Goal: Transaction & Acquisition: Subscribe to service/newsletter

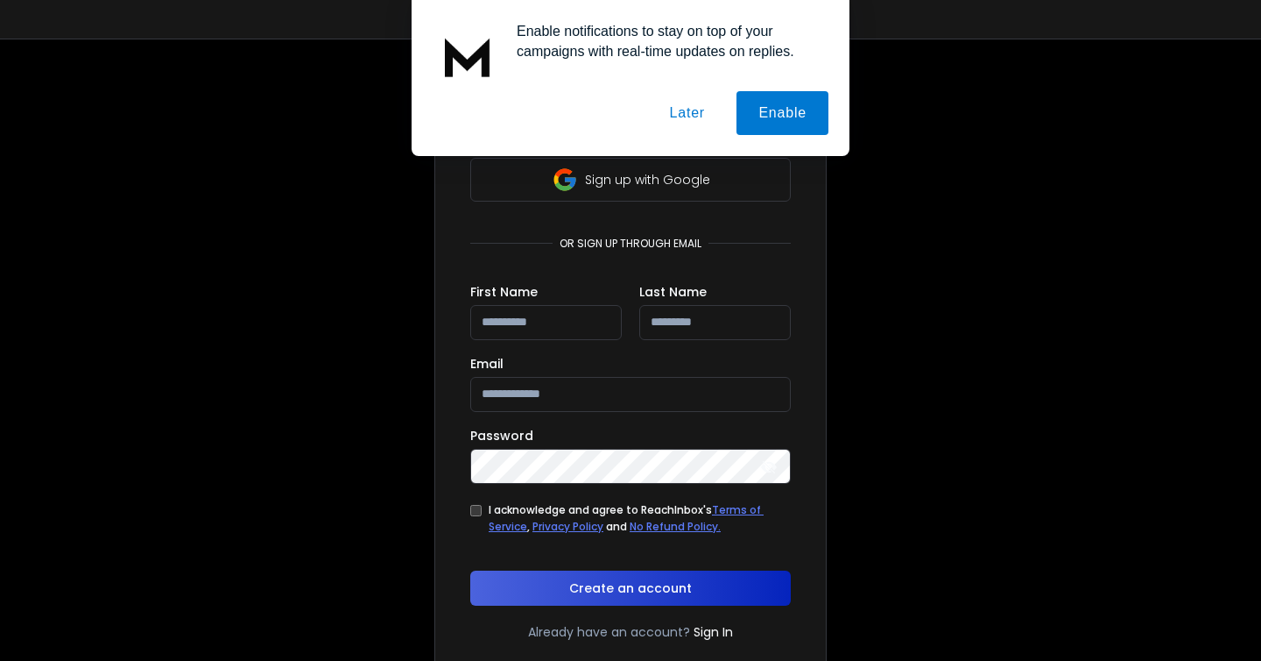
click at [1042, 217] on div "Welcome to ReachInbox 10x your leads, meetings and deals. Create a new account …" at bounding box center [630, 375] width 1261 height 602
click at [703, 111] on button "Later" at bounding box center [686, 113] width 79 height 44
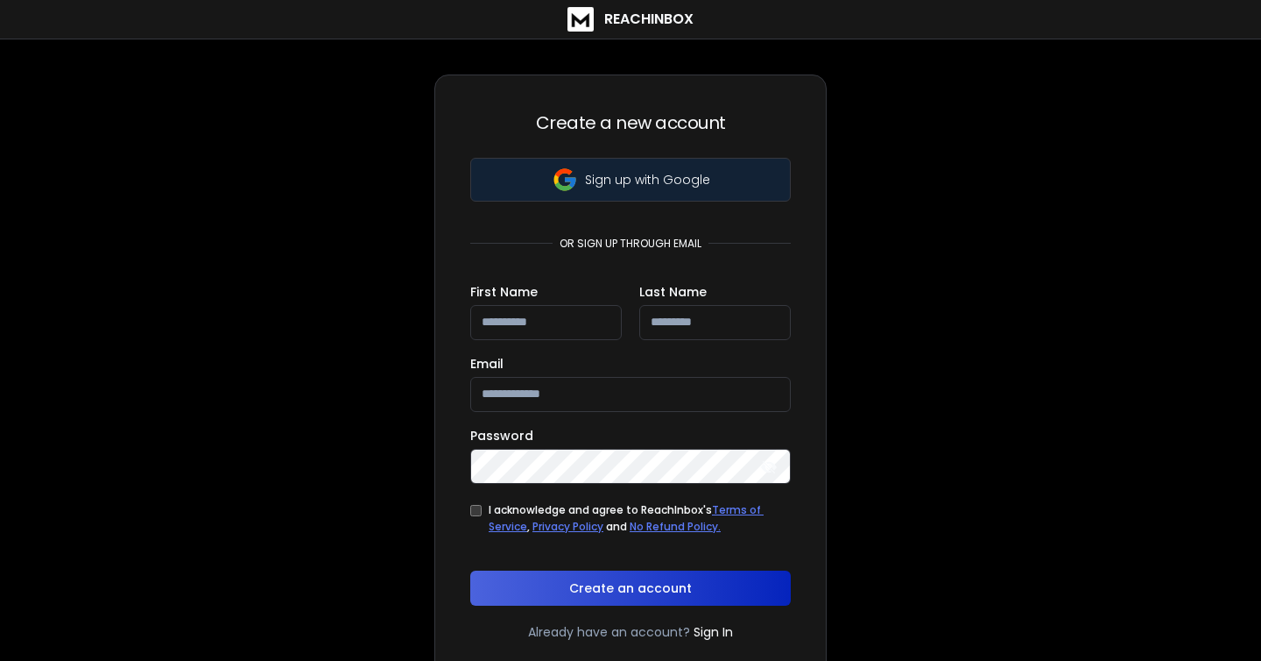
click at [652, 174] on p "Sign up with Google" at bounding box center [647, 180] width 125 height 18
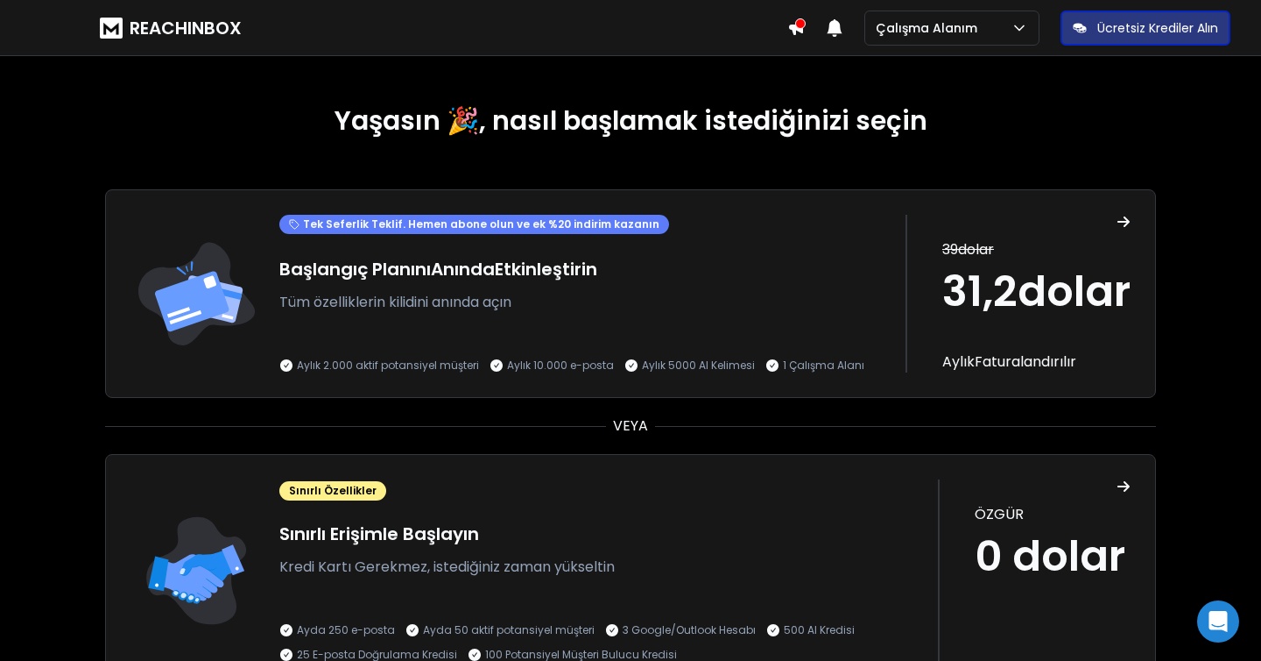
click at [1184, 158] on div "Yaşasın 🎉, nasıl başlamak istediğinizi seçin Tek Seferlik Teklif. Hemen abone o…" at bounding box center [630, 378] width 1121 height 617
click at [986, 25] on div "Çalışma Alanım" at bounding box center [952, 28] width 152 height 18
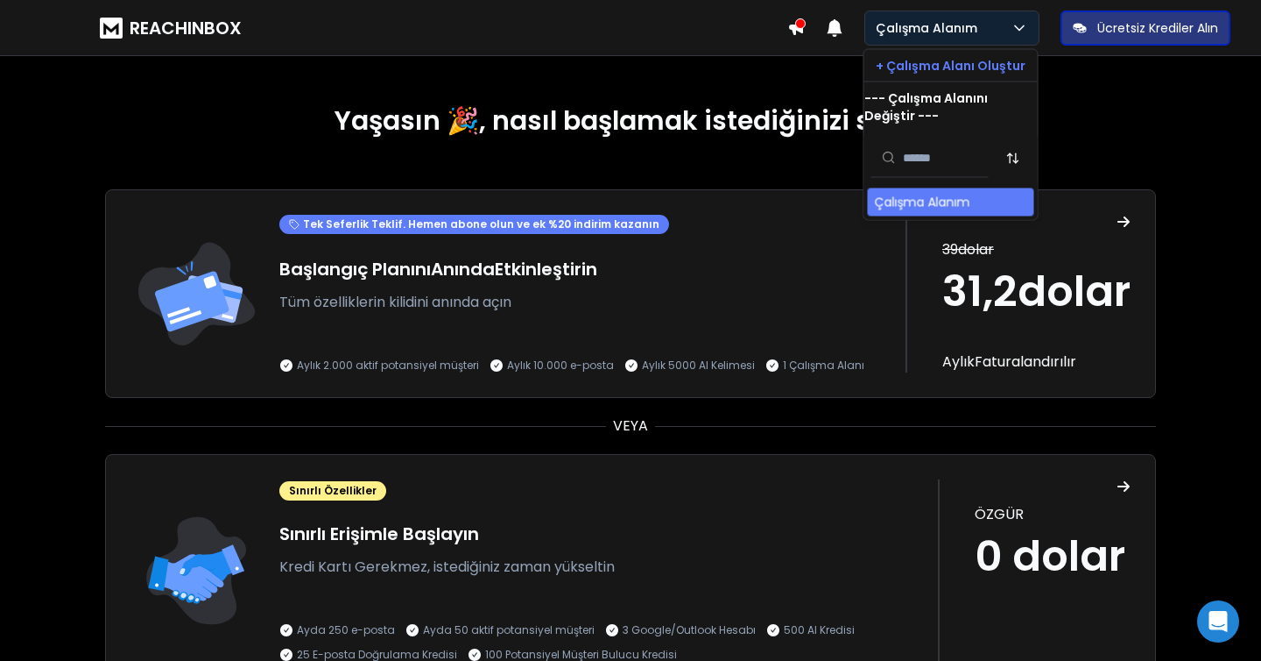
click at [986, 25] on div "Çalışma Alanım" at bounding box center [952, 28] width 152 height 18
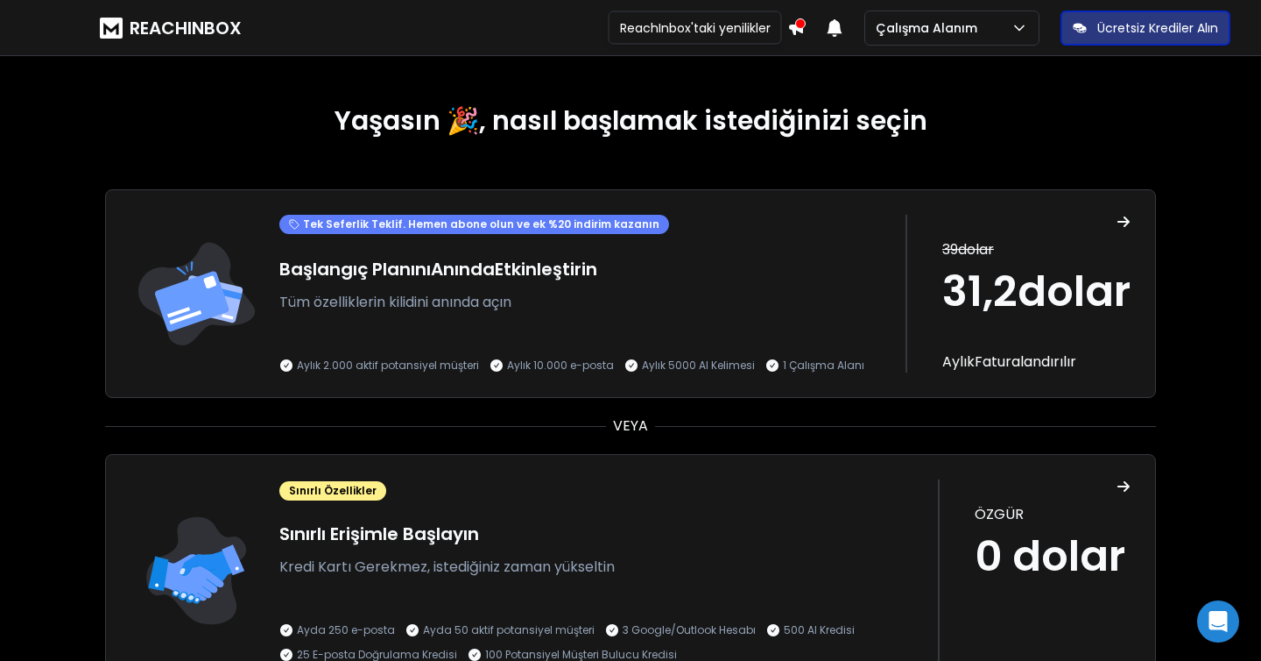
click at [795, 28] on icon at bounding box center [796, 28] width 14 height 14
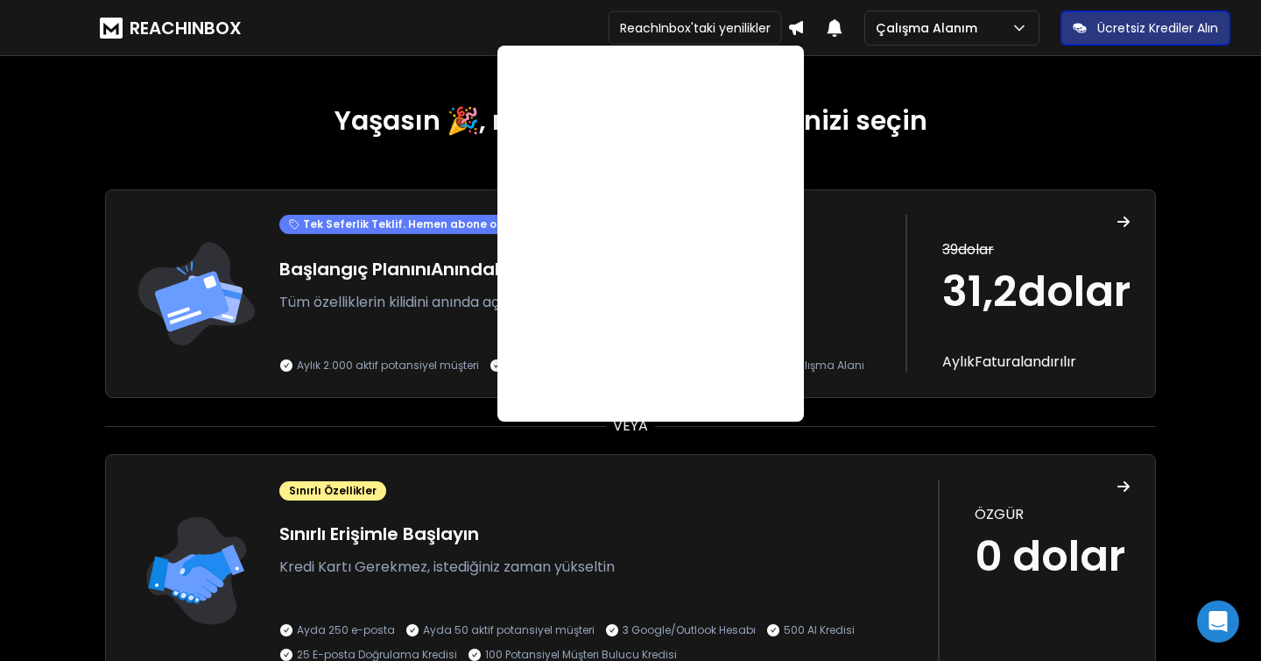
click at [795, 28] on icon at bounding box center [796, 28] width 14 height 14
